Goal: Communication & Community: Answer question/provide support

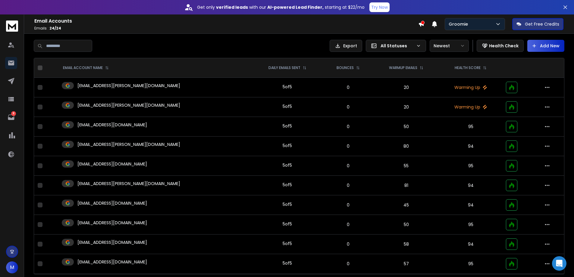
click at [468, 26] on p "Groomie" at bounding box center [460, 24] width 22 height 6
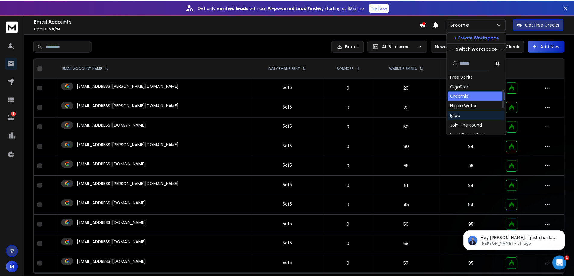
scroll to position [80, 0]
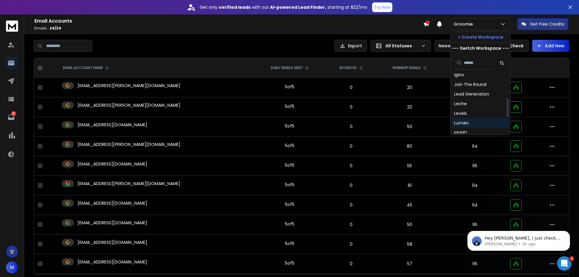
click at [475, 123] on div "Lumen" at bounding box center [480, 123] width 57 height 10
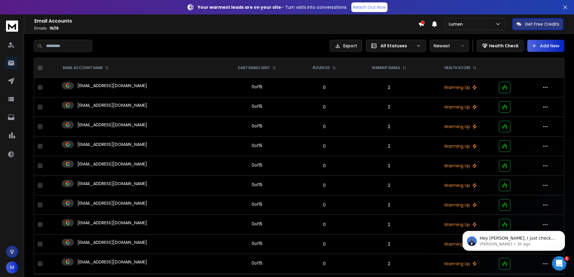
click at [556, 263] on icon "Open Intercom Messenger" at bounding box center [560, 264] width 10 height 10
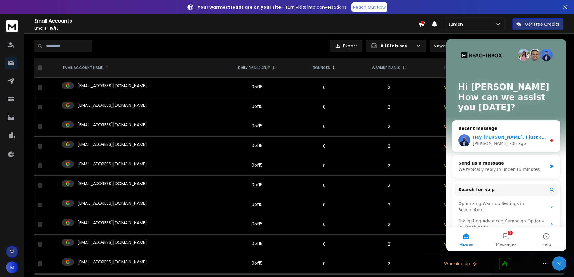
click at [523, 140] on div "Hey [PERSON_NAME], I just checked and this isn't something to be worried about.…" at bounding box center [510, 137] width 74 height 6
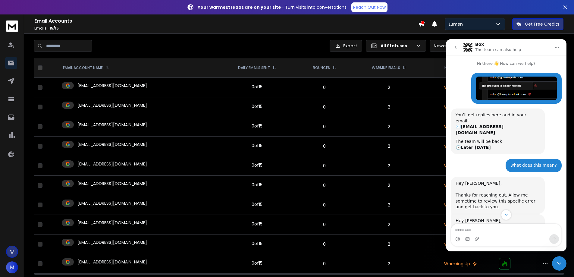
click at [462, 25] on p "Lumen" at bounding box center [457, 24] width 17 height 6
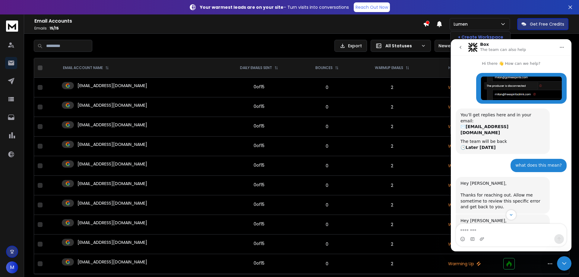
click at [566, 266] on icon "Close Intercom Messenger" at bounding box center [563, 263] width 7 height 7
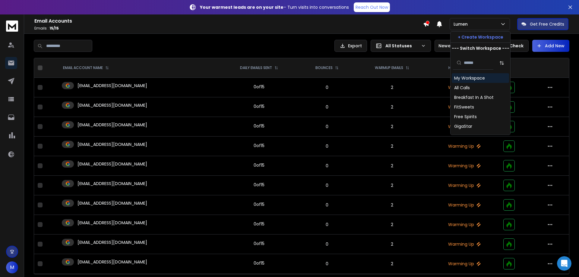
scroll to position [82, 0]
drag, startPoint x: 507, startPoint y: 80, endPoint x: 507, endPoint y: 85, distance: 4.8
click at [508, 85] on div at bounding box center [507, 86] width 2 height 19
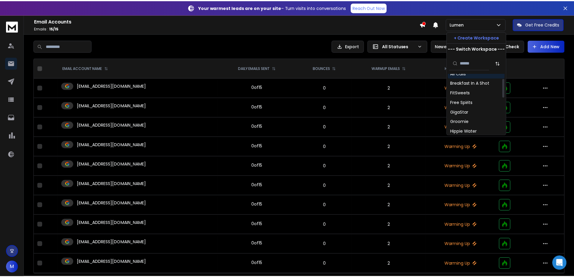
scroll to position [16, 0]
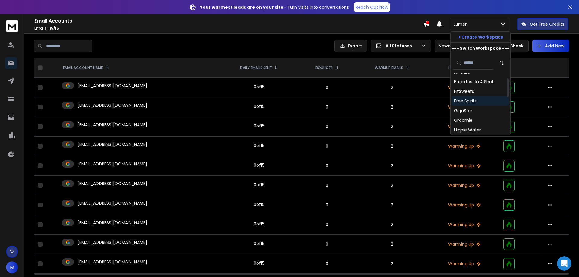
click at [473, 100] on div "Free Spirits" at bounding box center [465, 101] width 23 height 6
